Goal: Task Accomplishment & Management: Manage account settings

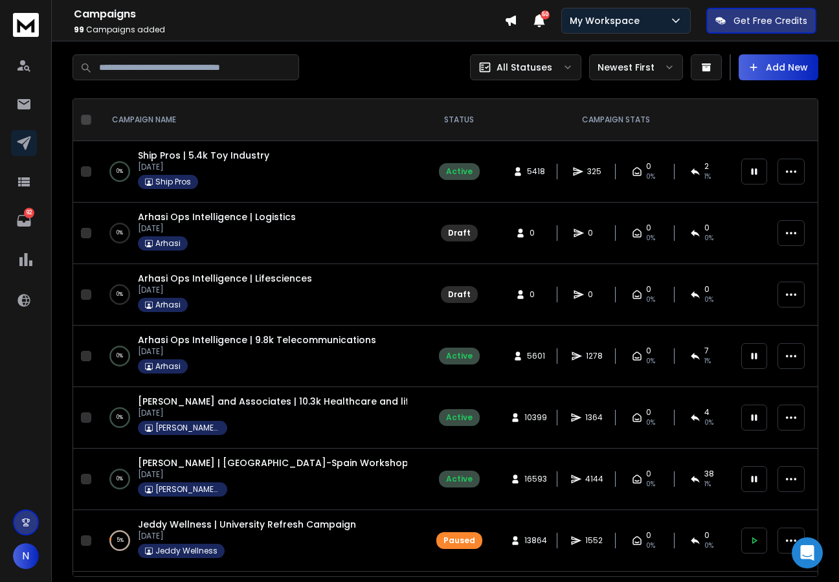
click at [629, 15] on p "My Workspace" at bounding box center [607, 20] width 75 height 13
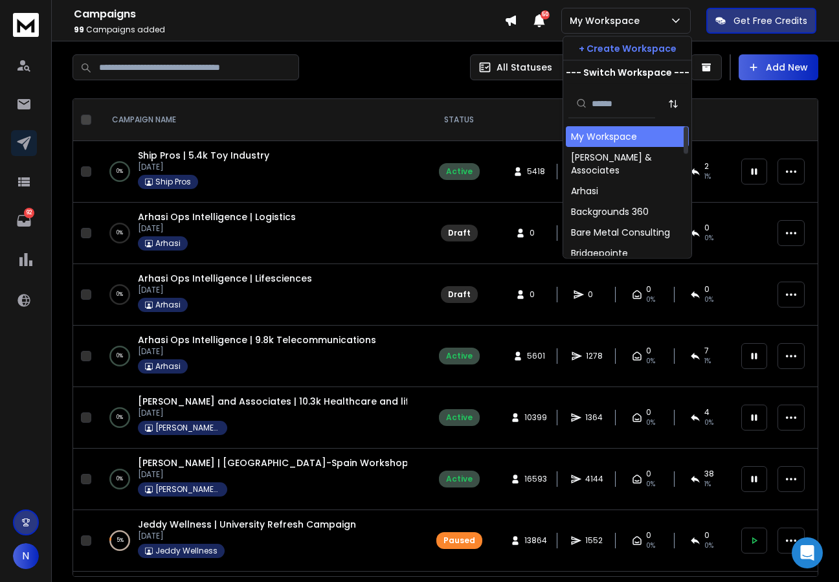
click at [605, 136] on div "My Workspace" at bounding box center [604, 136] width 66 height 13
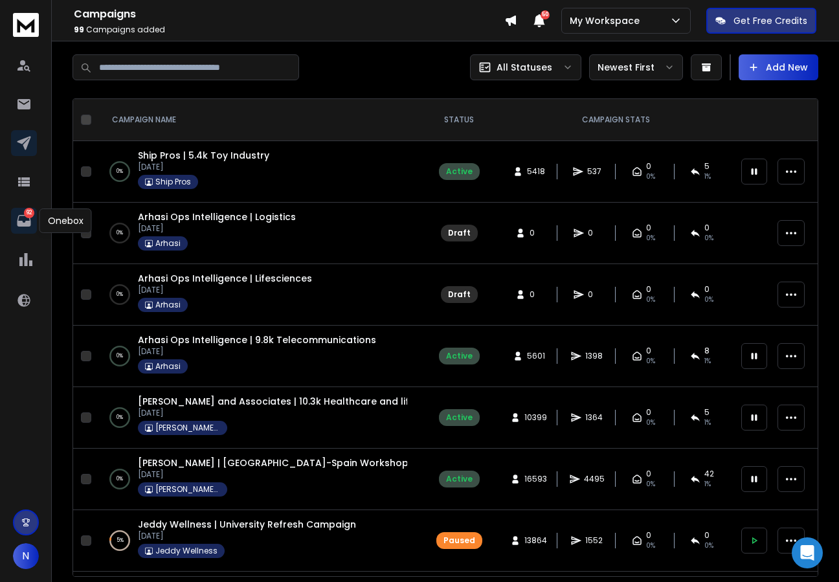
click at [15, 218] on link "92" at bounding box center [24, 221] width 26 height 26
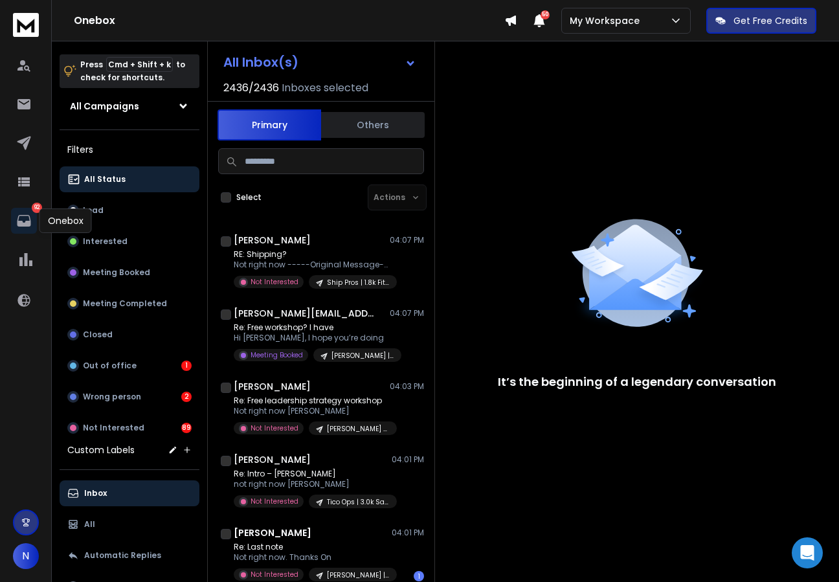
click at [372, 149] on input at bounding box center [321, 161] width 206 height 26
click at [363, 126] on button "Others" at bounding box center [373, 125] width 104 height 28
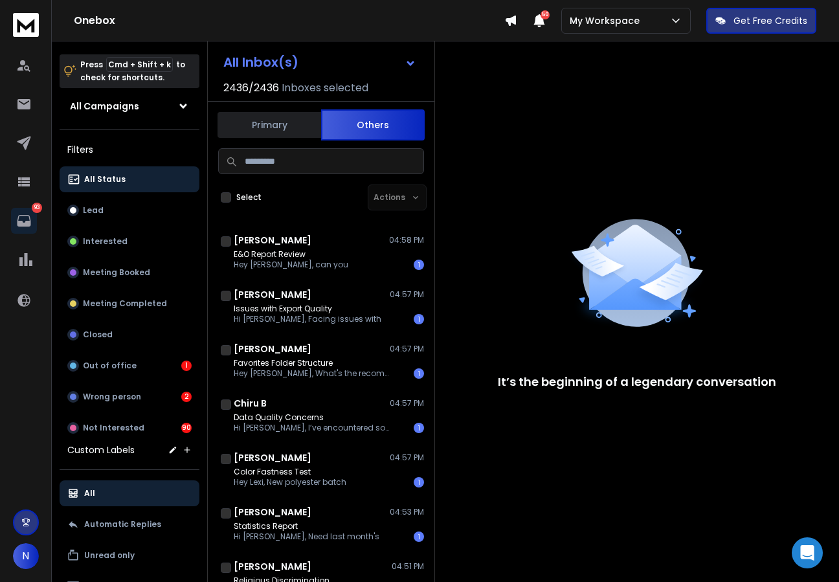
click at [272, 120] on button "Primary" at bounding box center [270, 125] width 104 height 28
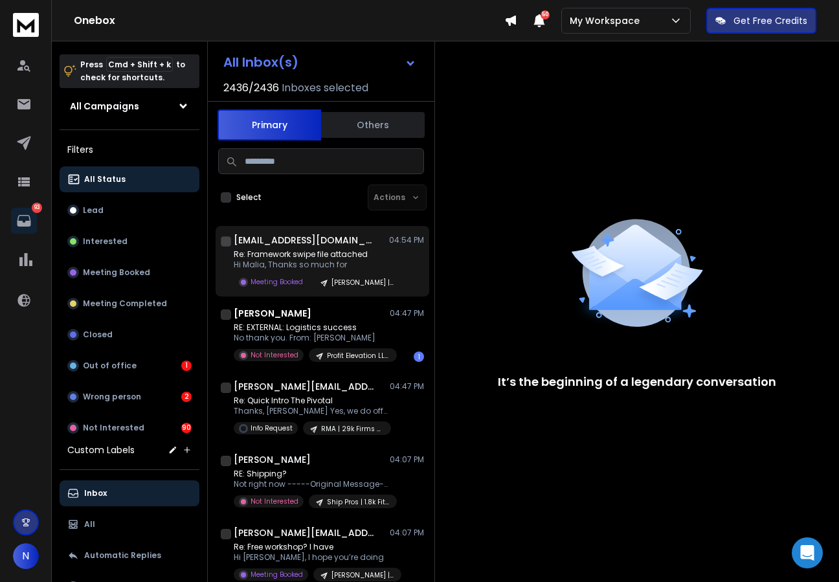
click at [387, 255] on p "Re: Framework swipe file attached" at bounding box center [311, 254] width 155 height 10
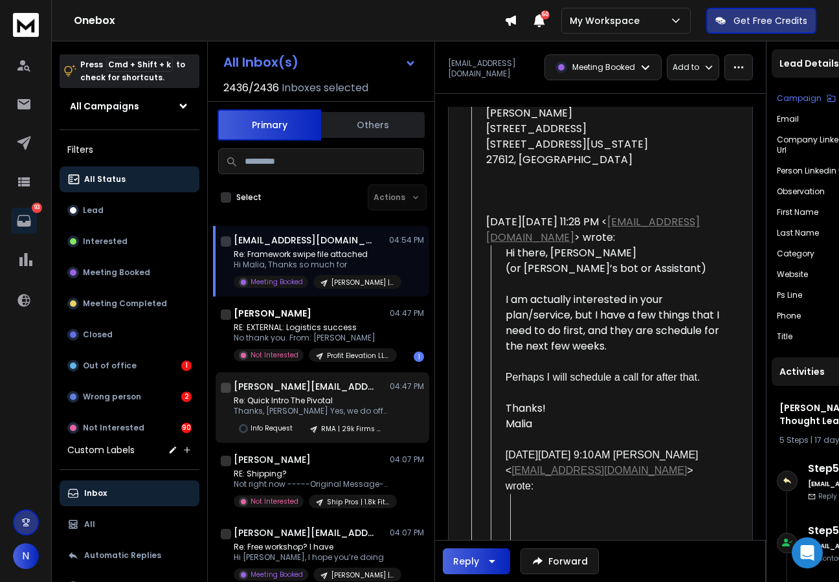
scroll to position [639, 0]
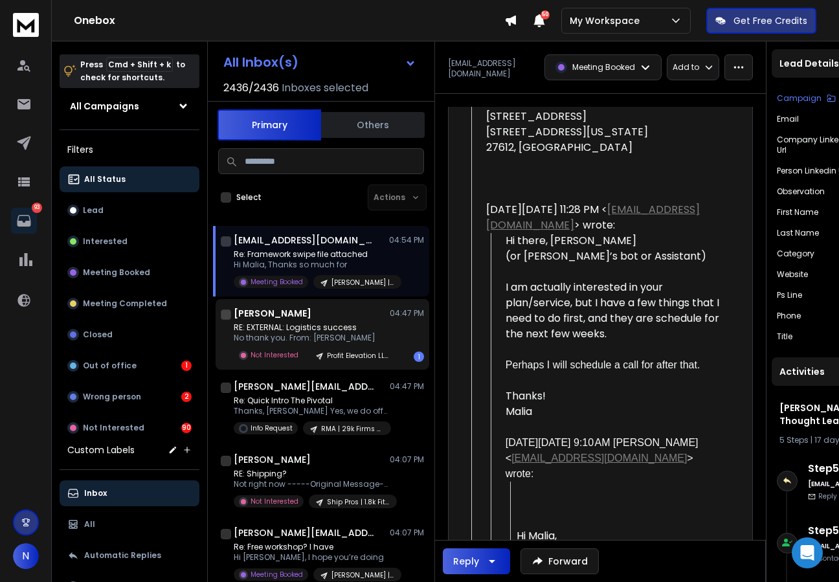
click at [304, 339] on p "No thank you. From: Larry" at bounding box center [311, 338] width 155 height 10
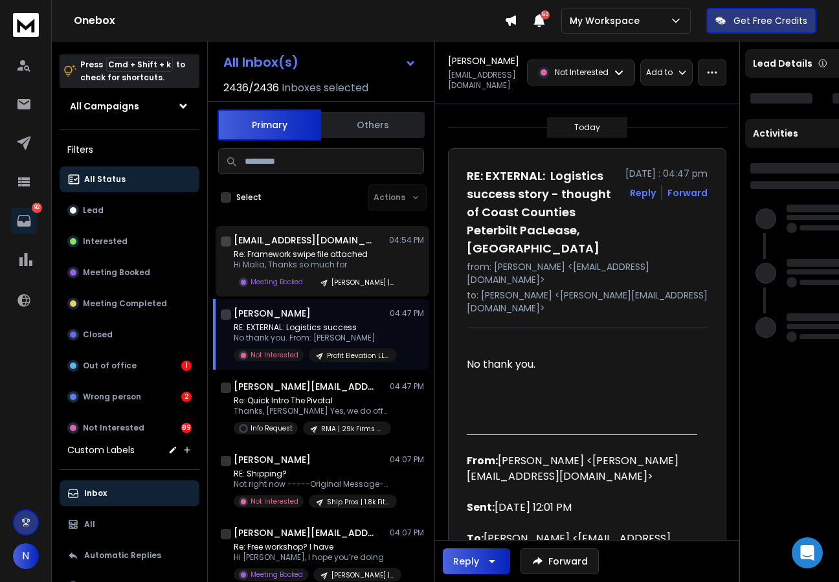
click at [326, 251] on p "Re: Framework swipe file attached" at bounding box center [311, 254] width 155 height 10
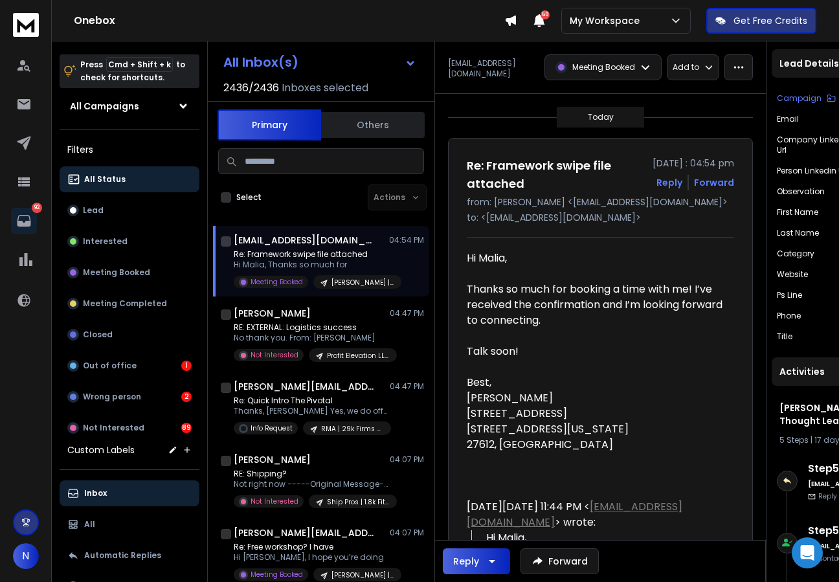
click at [332, 278] on p "[PERSON_NAME] | 5.6k Thought Leaders" at bounding box center [363, 283] width 62 height 10
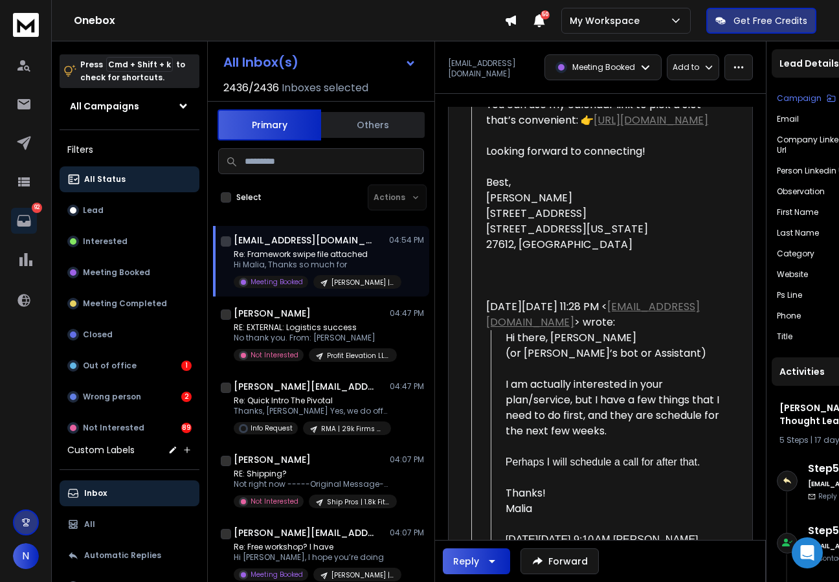
scroll to position [556, 0]
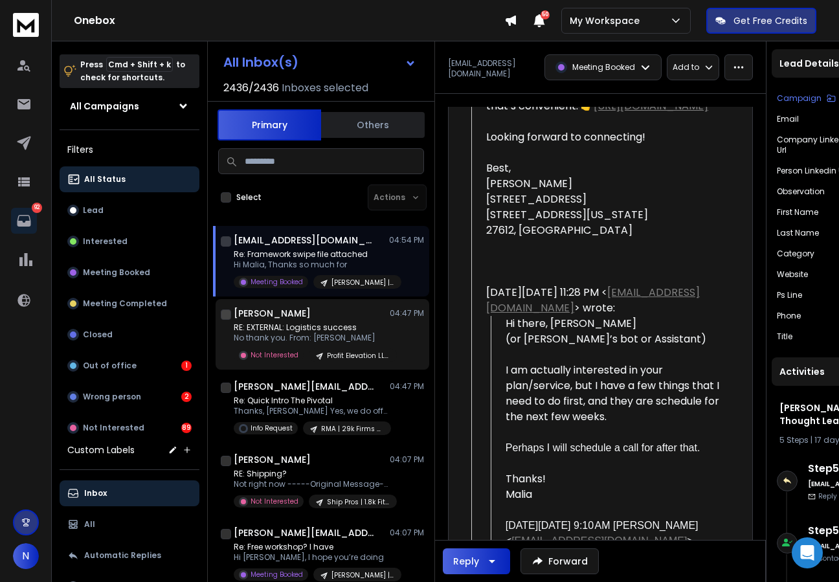
click at [351, 356] on p "Profit Elevation LLC | 4.1K [PERSON_NAME] Transportation Industry" at bounding box center [358, 356] width 62 height 10
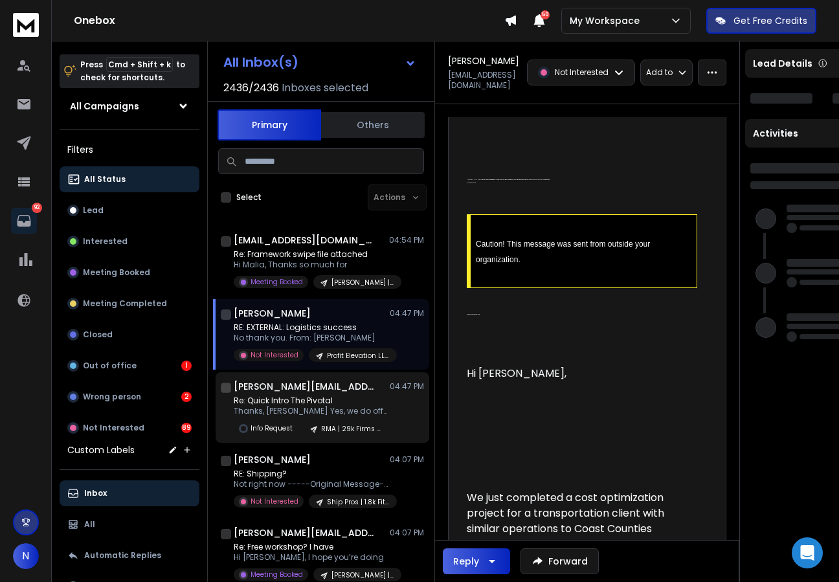
click at [333, 400] on p "Re: Quick Intro The Pivotal" at bounding box center [311, 401] width 155 height 10
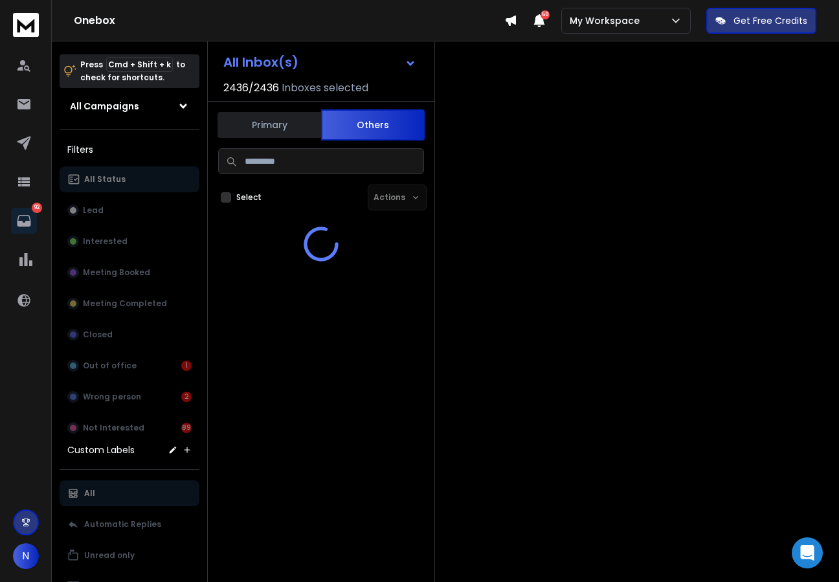
click at [358, 133] on button "Others" at bounding box center [373, 124] width 104 height 31
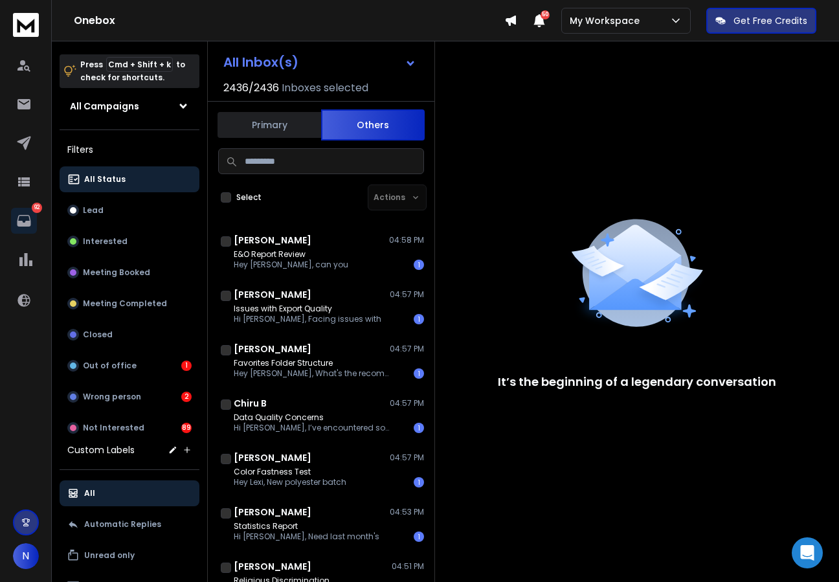
click at [285, 135] on button "Primary" at bounding box center [270, 125] width 104 height 28
